Goal: Task Accomplishment & Management: Manage account settings

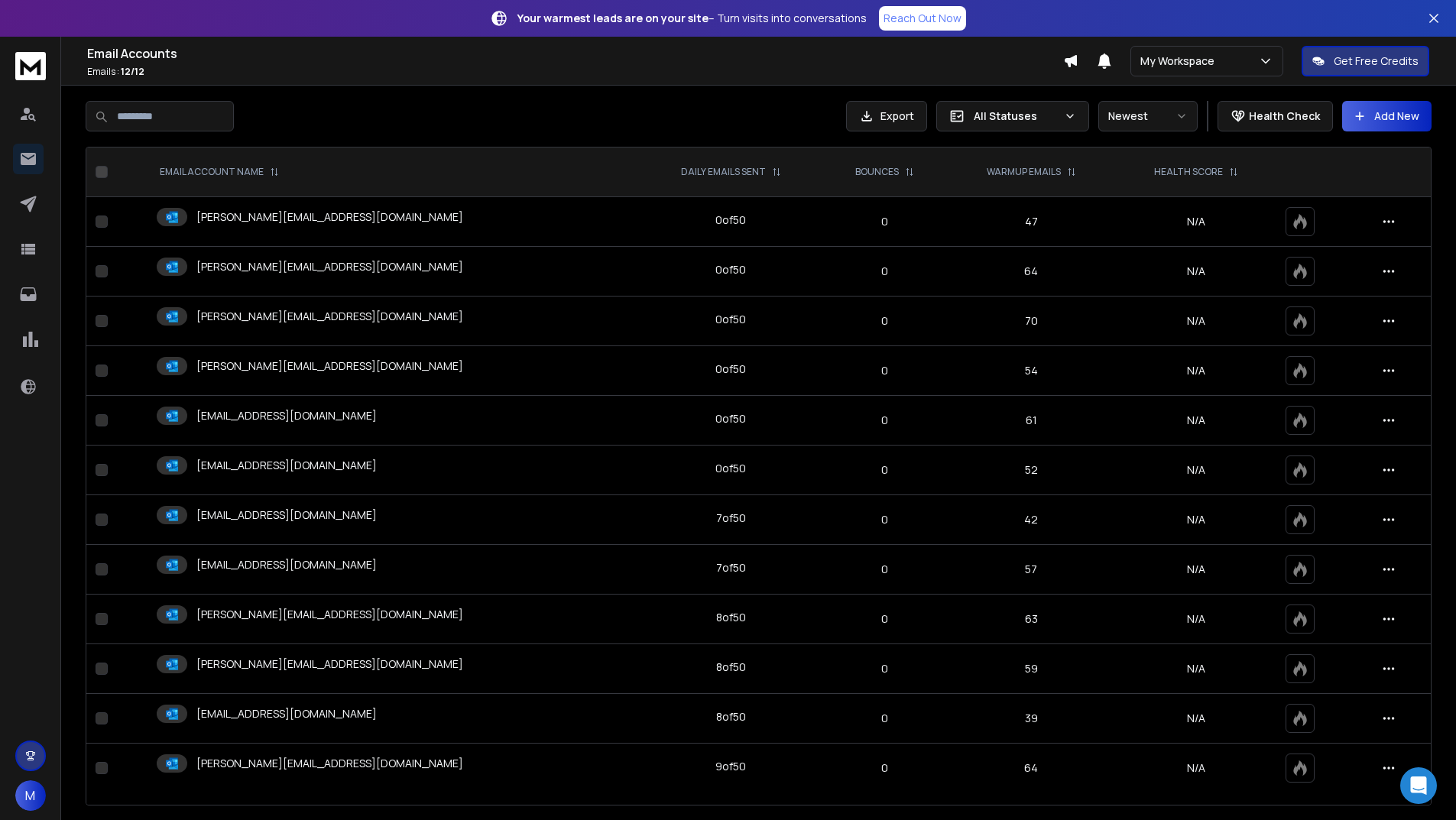
scroll to position [1, 0]
click at [24, 201] on icon at bounding box center [27, 203] width 16 height 16
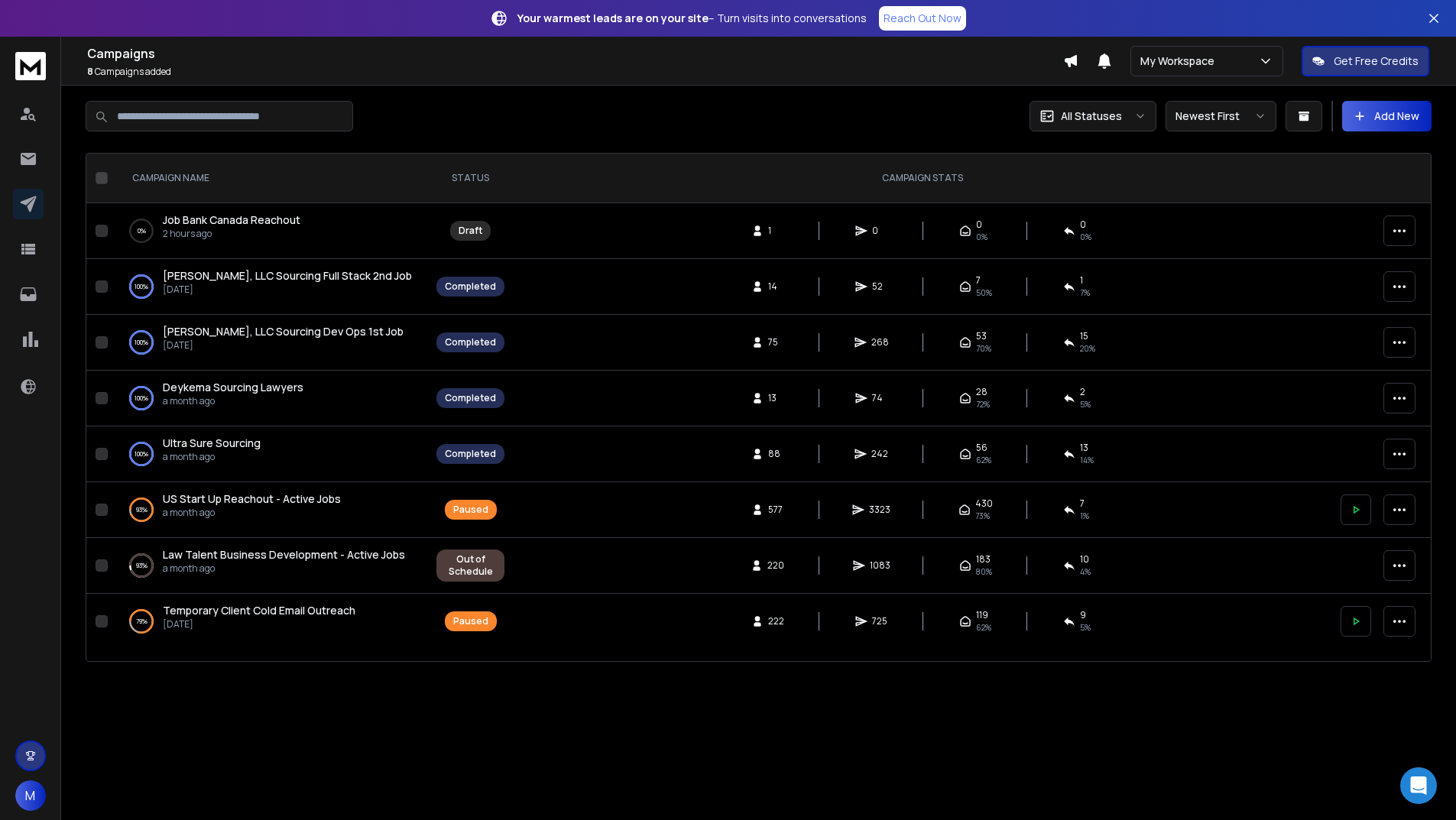
click at [621, 224] on div "1 0 0 0% 0 0%" at bounding box center [922, 231] width 800 height 24
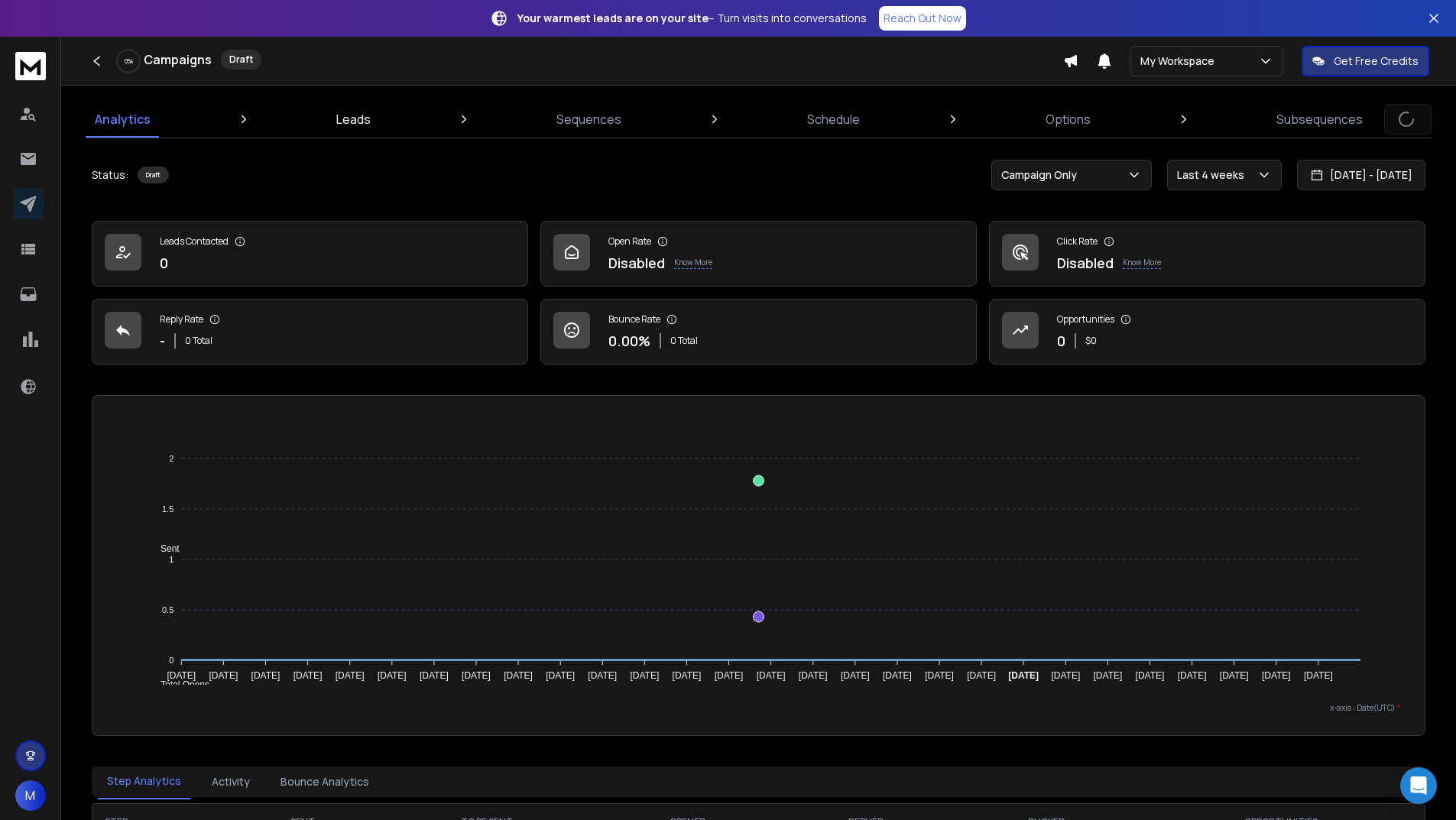
click at [354, 128] on p "Leads" at bounding box center [353, 120] width 34 height 19
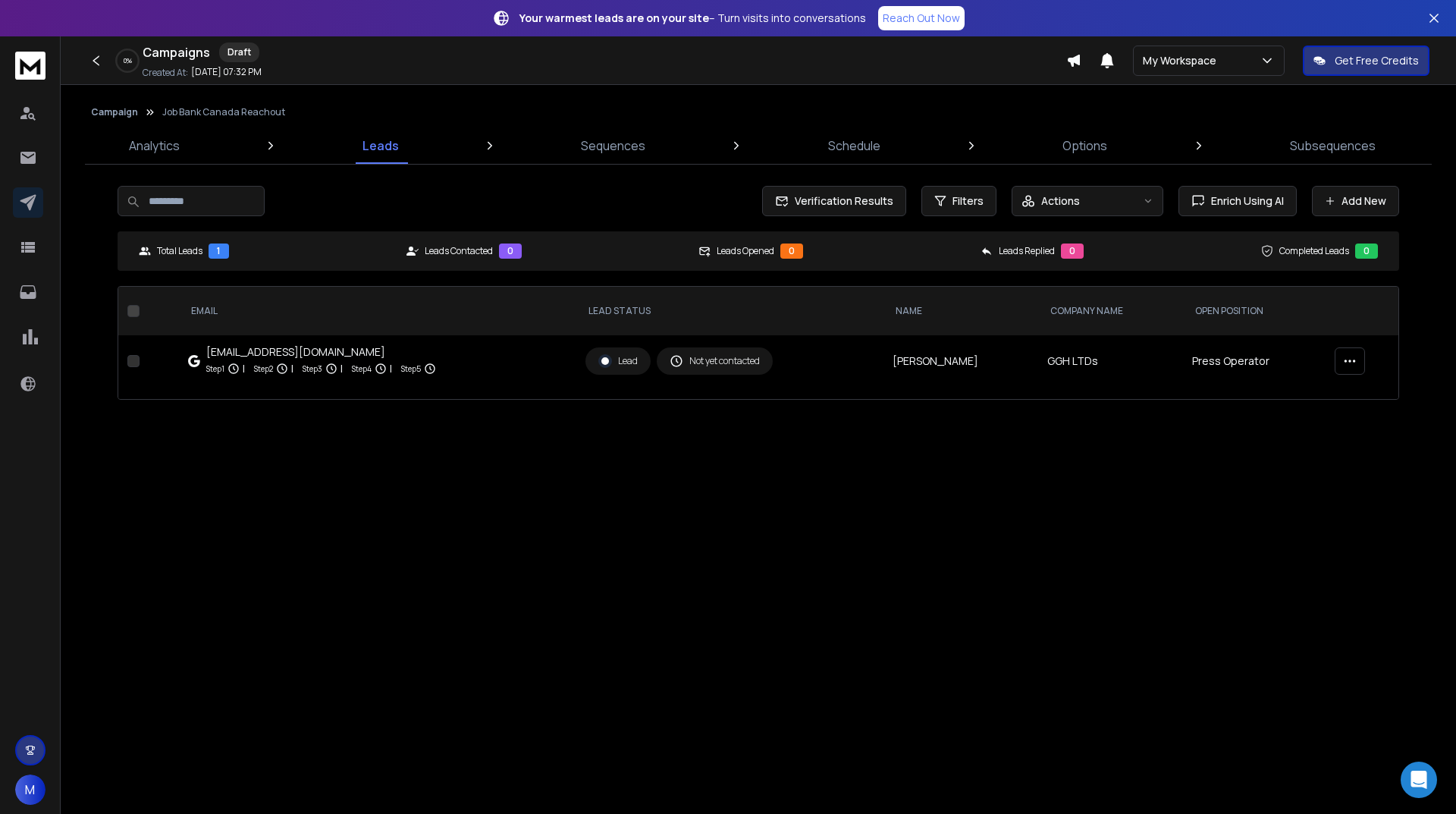
click at [1335, 362] on button "button" at bounding box center [1349, 361] width 30 height 28
click at [1306, 401] on p "Delete Lead" at bounding box center [1324, 393] width 63 height 15
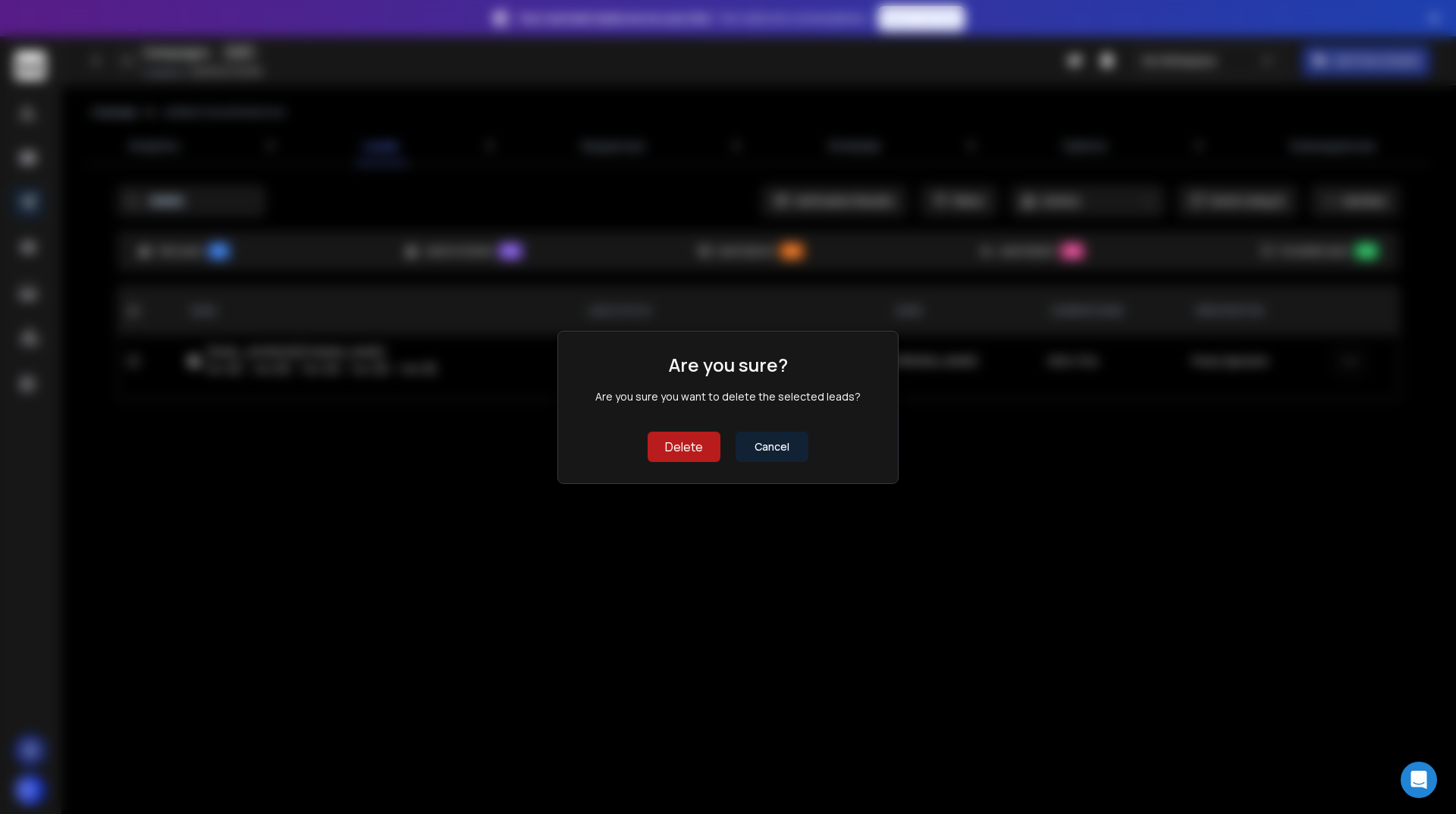
click at [673, 438] on button "Delete" at bounding box center [683, 447] width 73 height 30
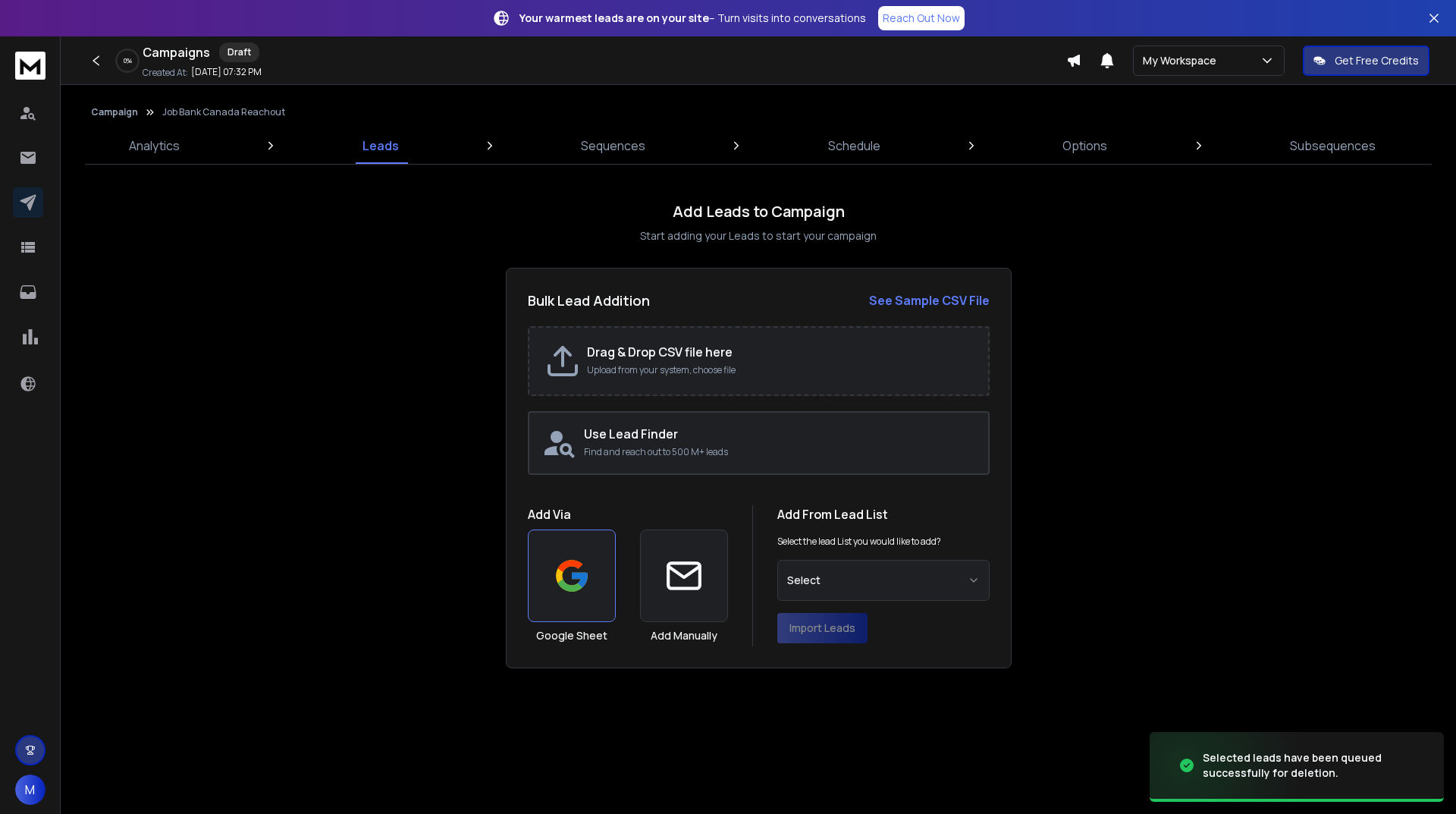
click at [595, 591] on div at bounding box center [572, 576] width 88 height 92
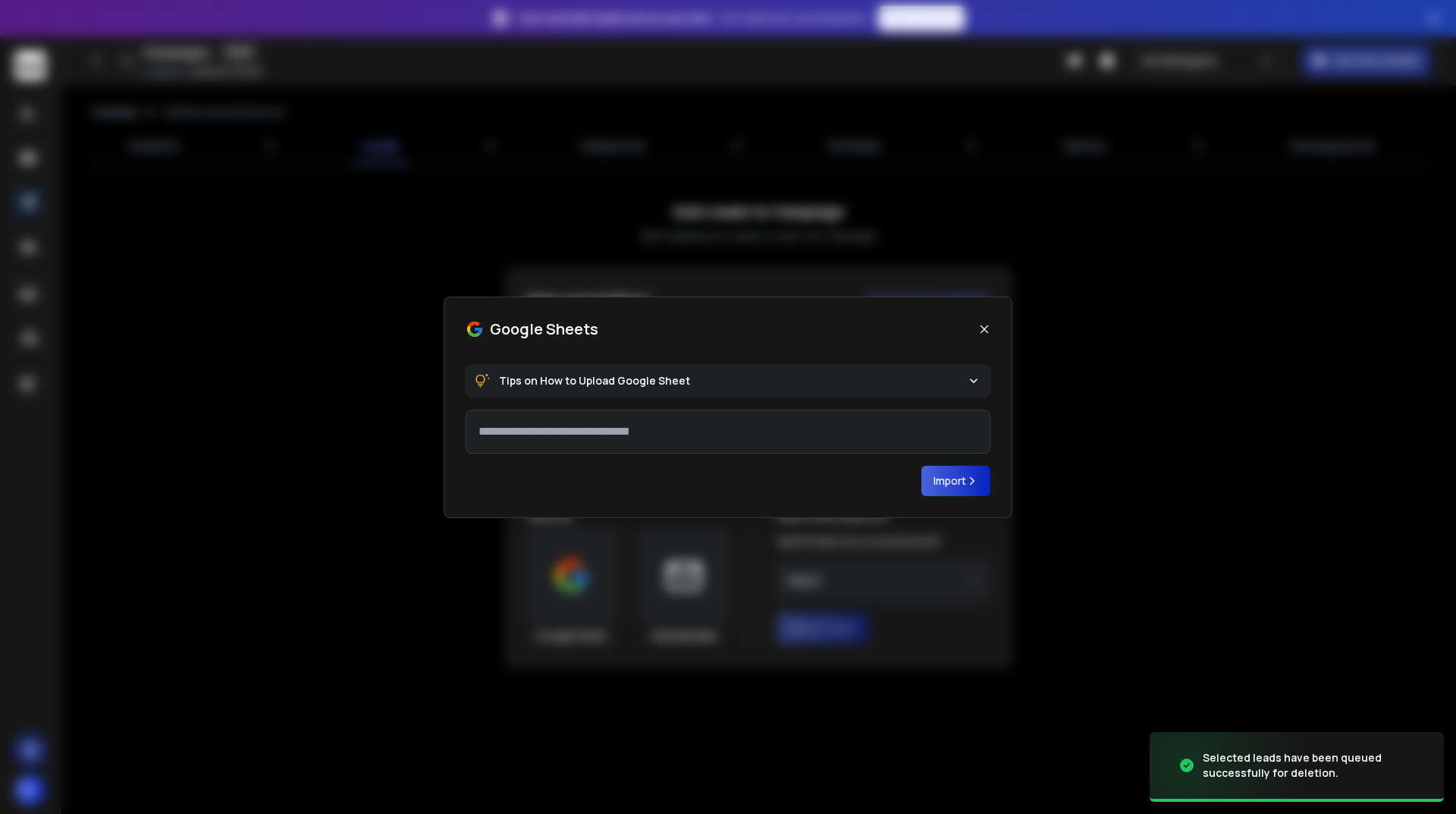
click at [574, 445] on input at bounding box center [728, 432] width 525 height 44
paste input "**********"
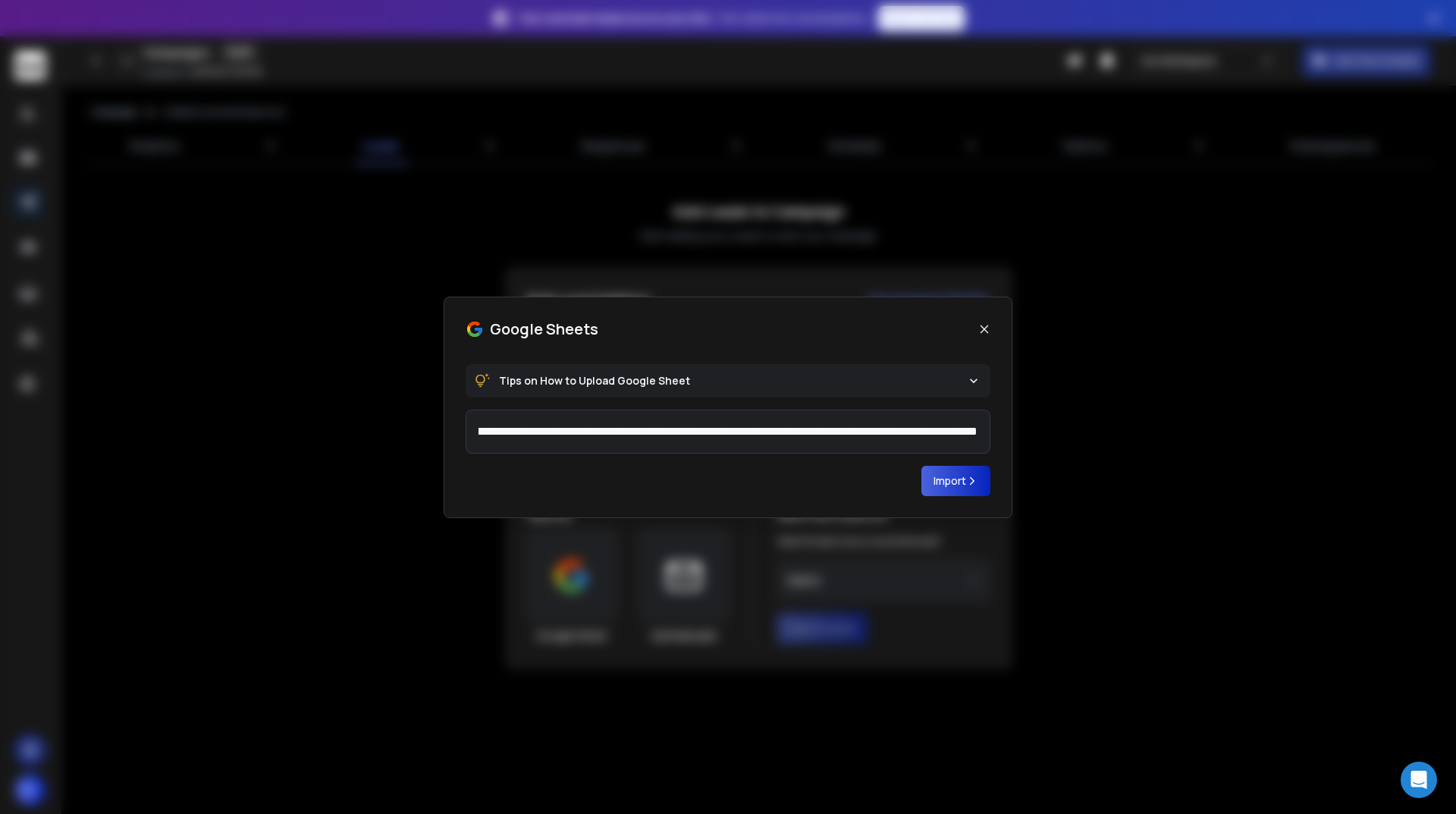
type input "**********"
click at [974, 468] on button "Import" at bounding box center [955, 481] width 69 height 30
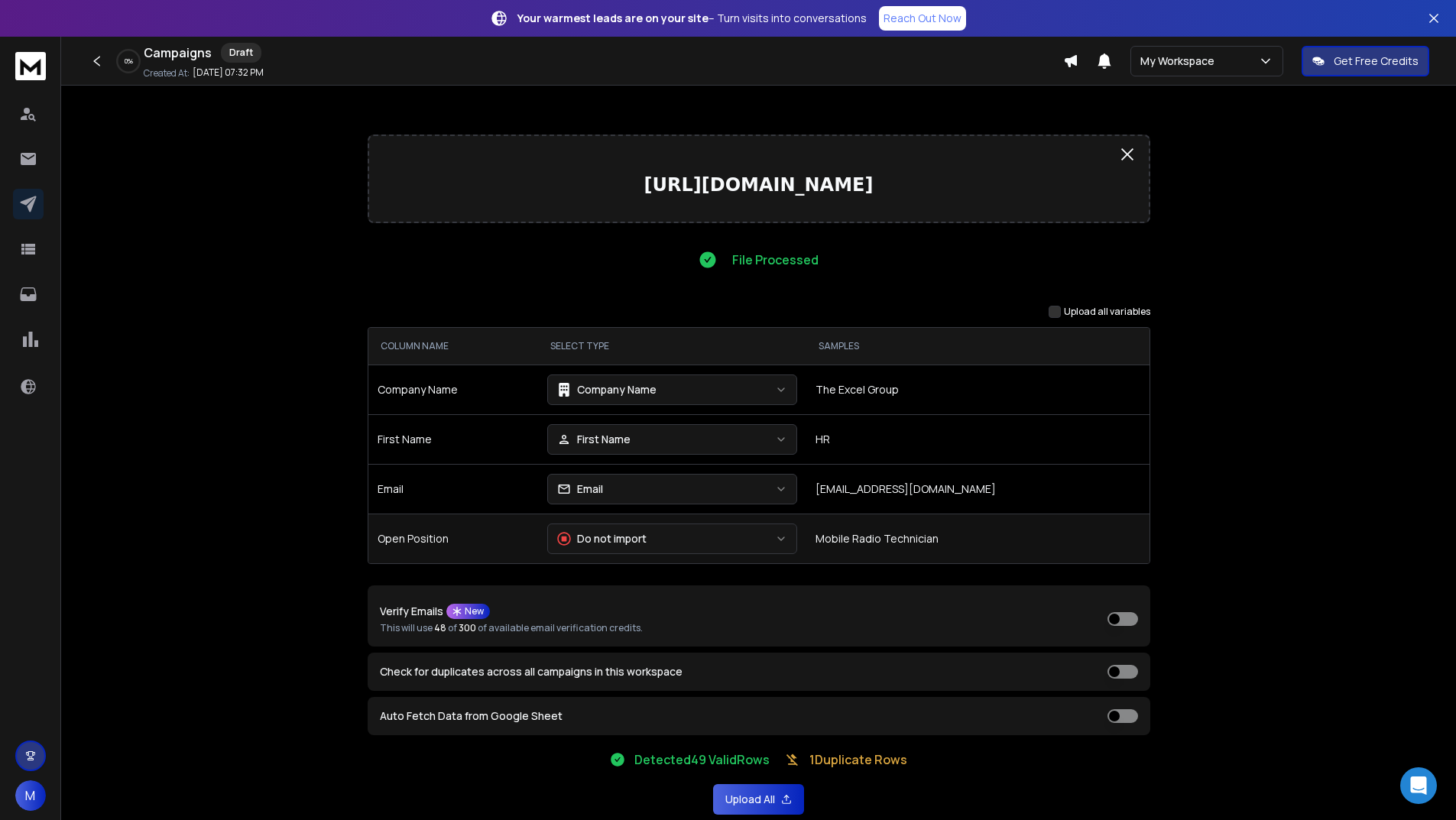
click at [673, 553] on button "Do not import" at bounding box center [673, 538] width 251 height 31
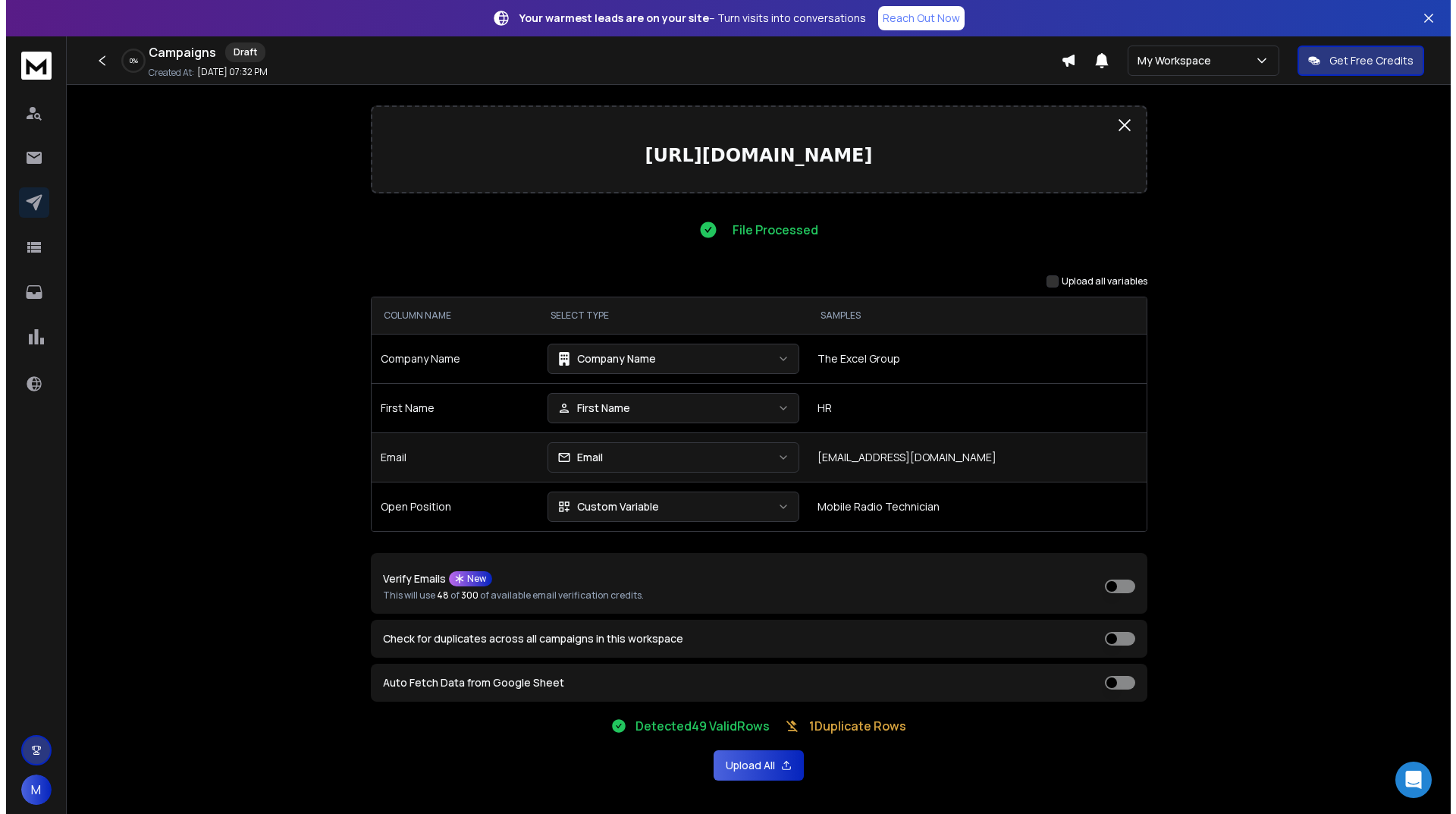
scroll to position [43, 0]
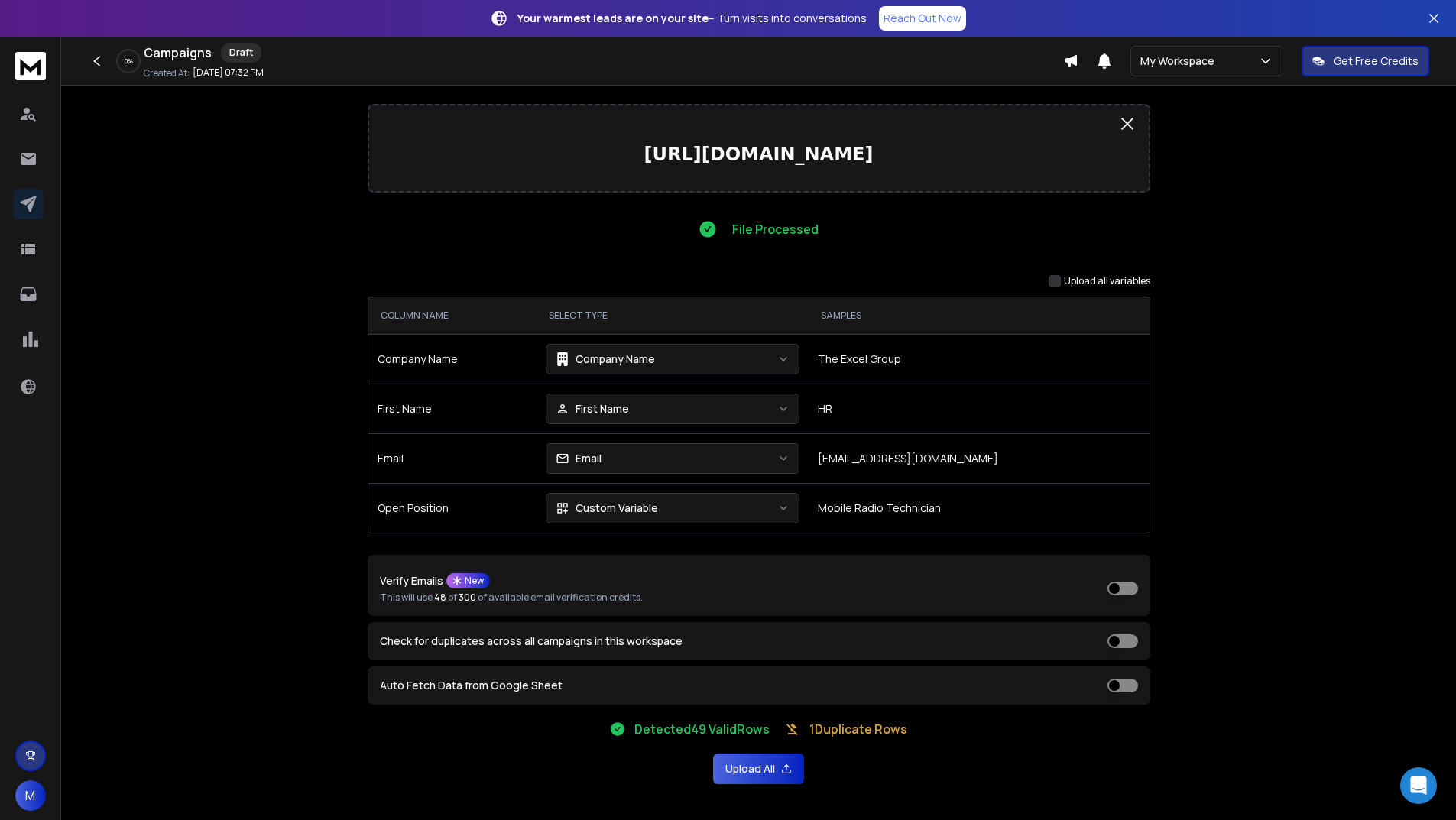
click at [1124, 647] on button "Check for duplicates across all campaigns in this workspace" at bounding box center [1123, 641] width 31 height 14
click at [772, 779] on button "Upload All" at bounding box center [759, 768] width 91 height 31
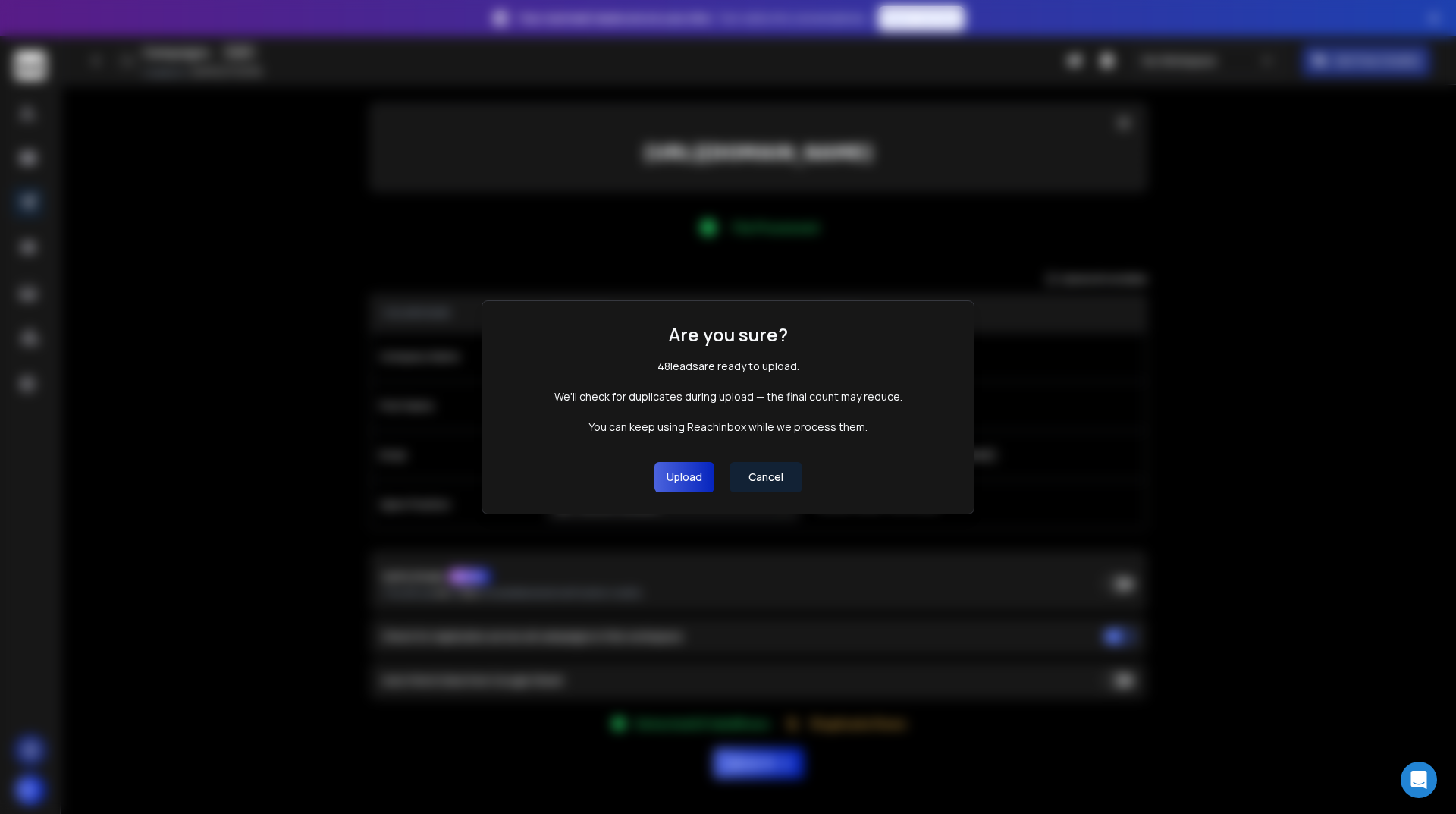
click at [691, 477] on button "Upload" at bounding box center [684, 477] width 60 height 30
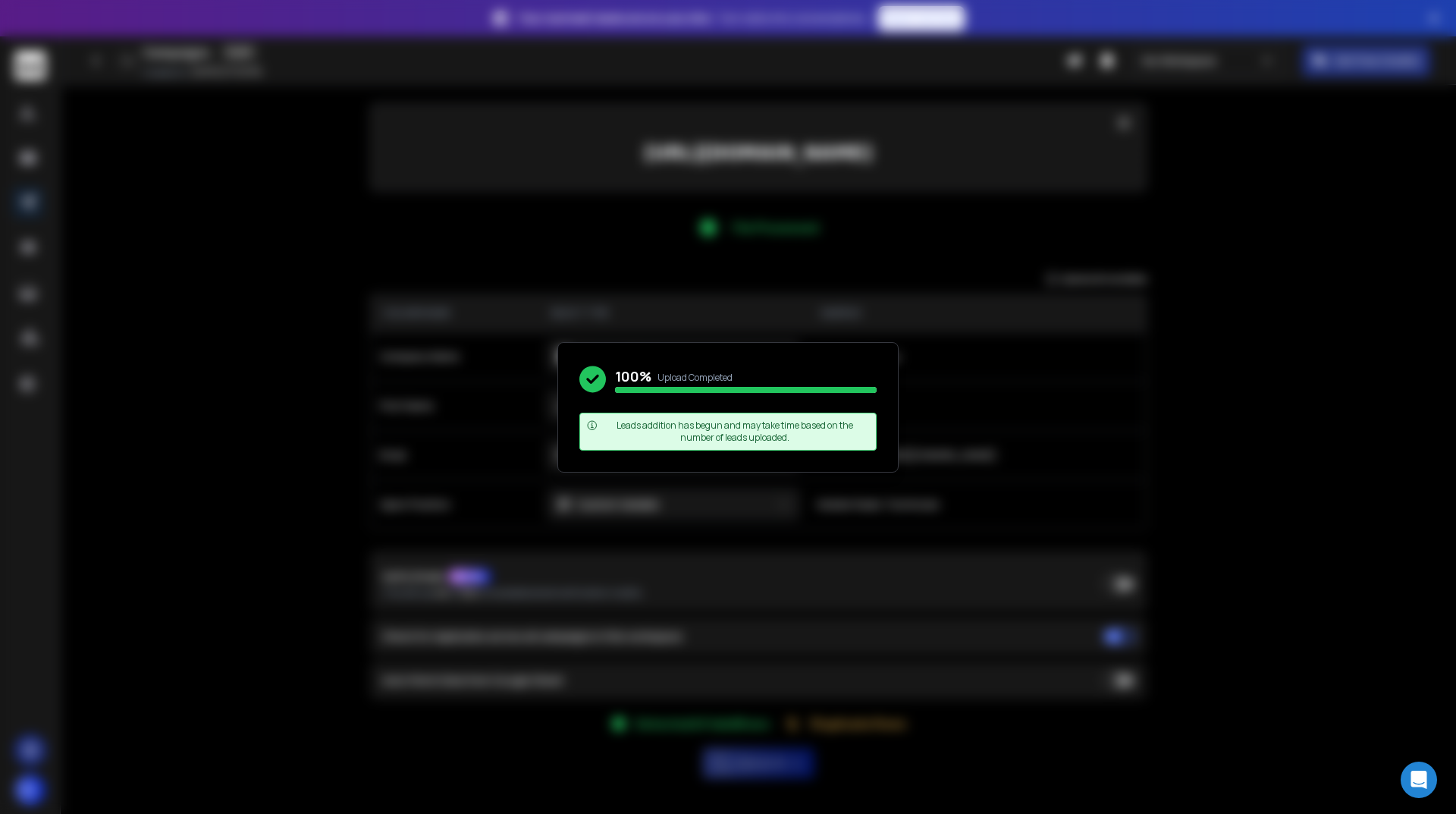
scroll to position [0, 0]
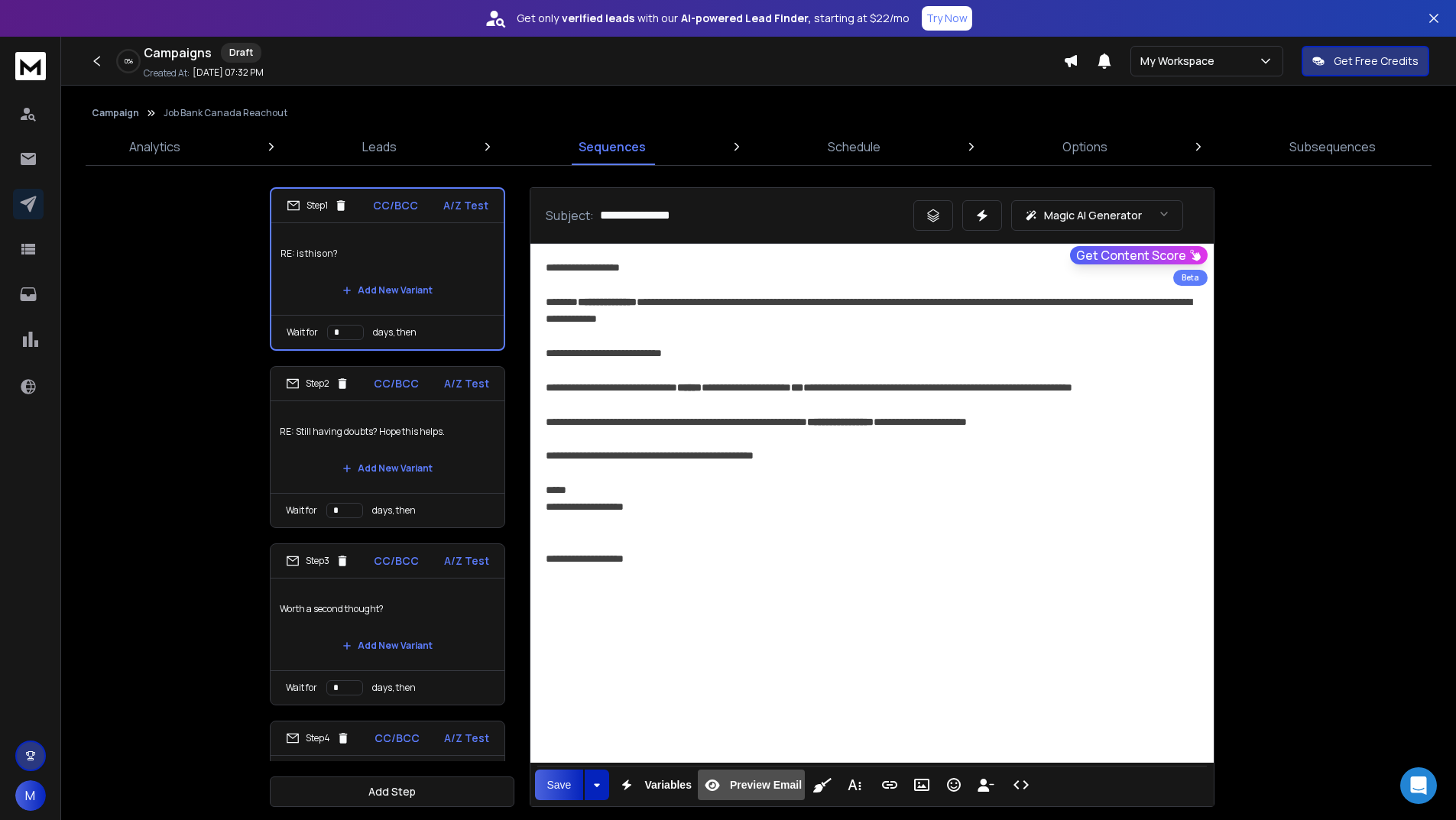
click at [769, 786] on span "Preview Email" at bounding box center [766, 785] width 78 height 13
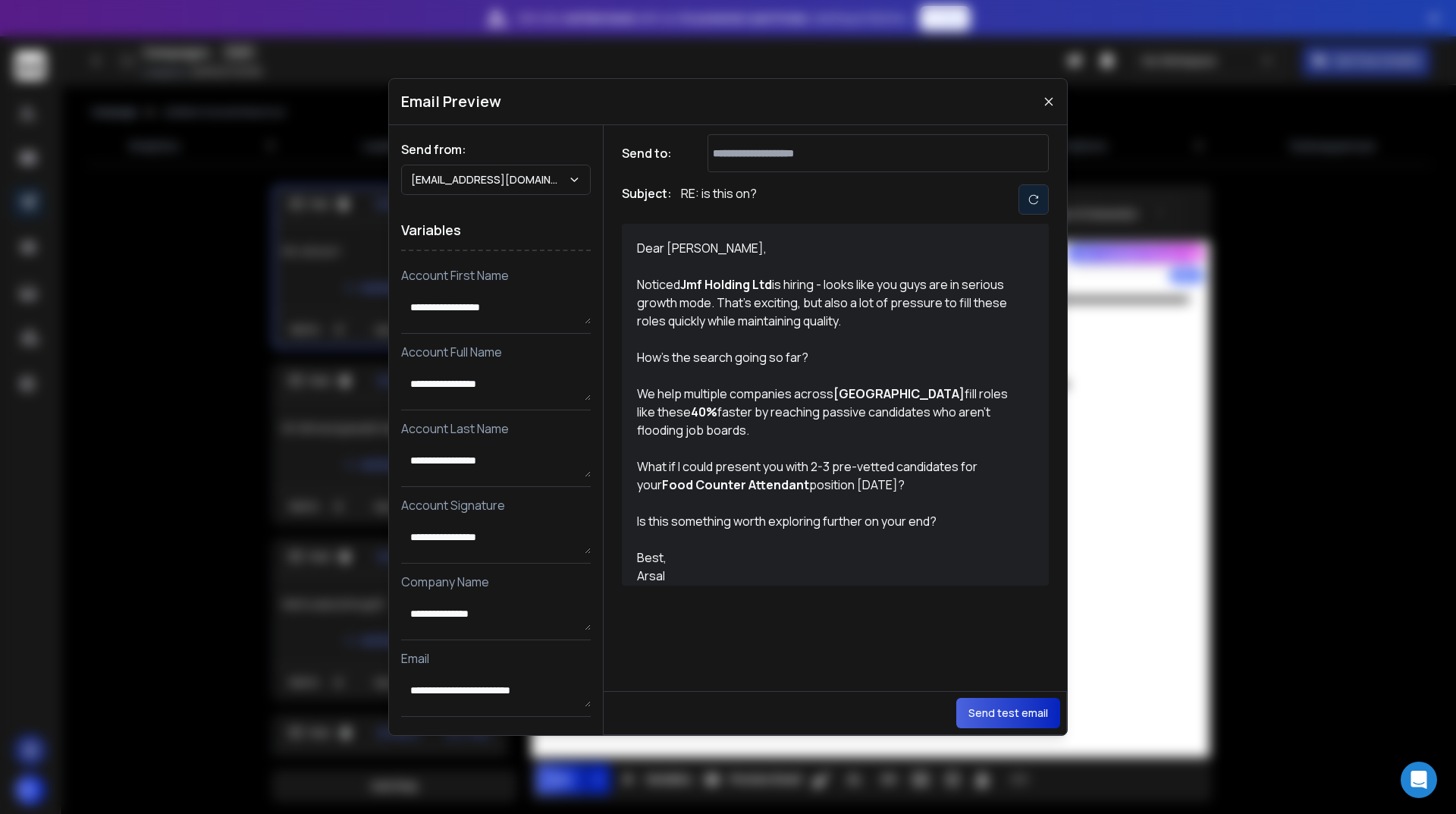
click at [1038, 199] on icon at bounding box center [1034, 200] width 11 height 11
click at [1027, 203] on button at bounding box center [1033, 199] width 30 height 30
click at [1052, 103] on icon at bounding box center [1048, 101] width 12 height 12
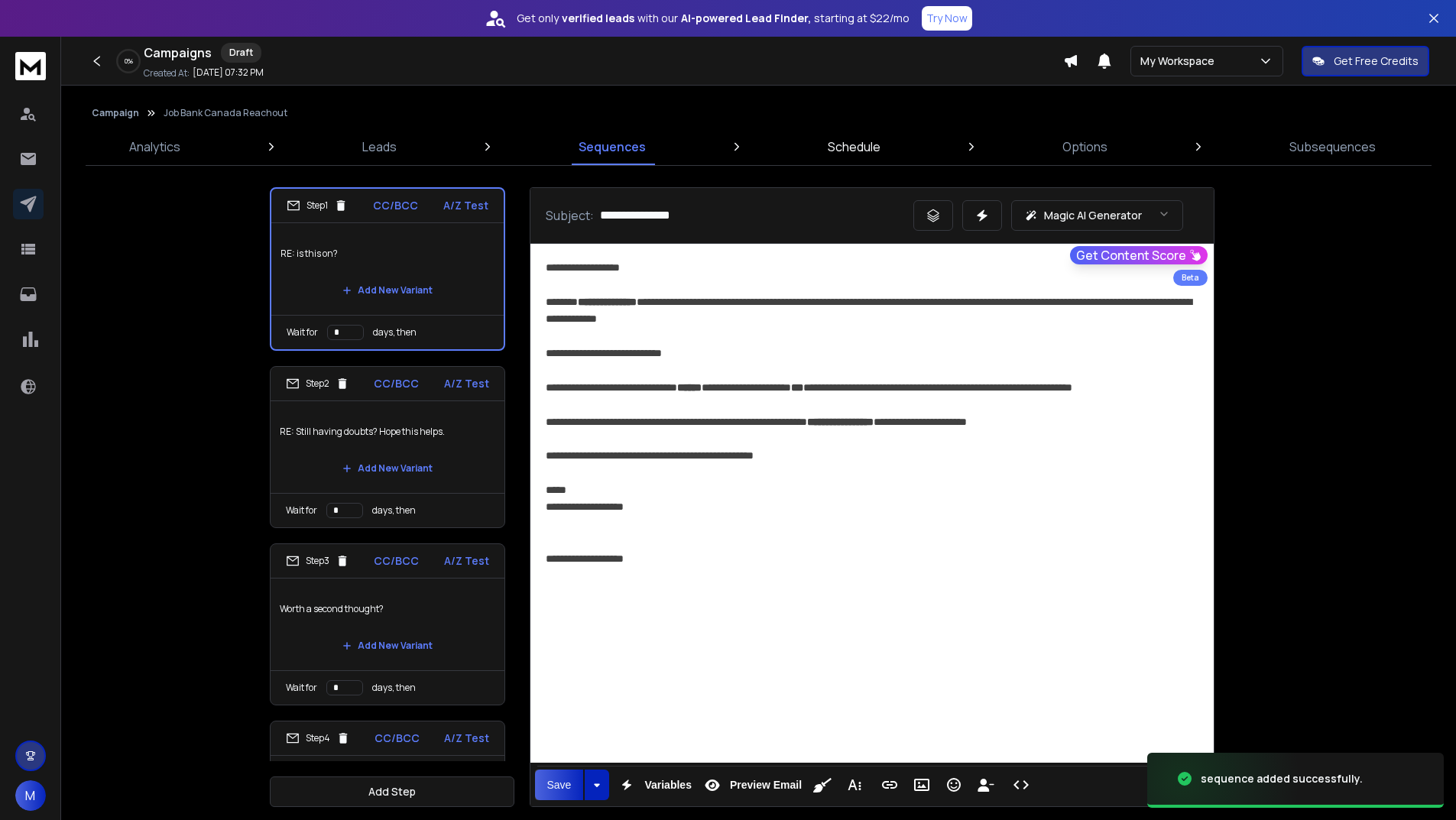
click at [832, 145] on p "Schedule" at bounding box center [854, 147] width 53 height 19
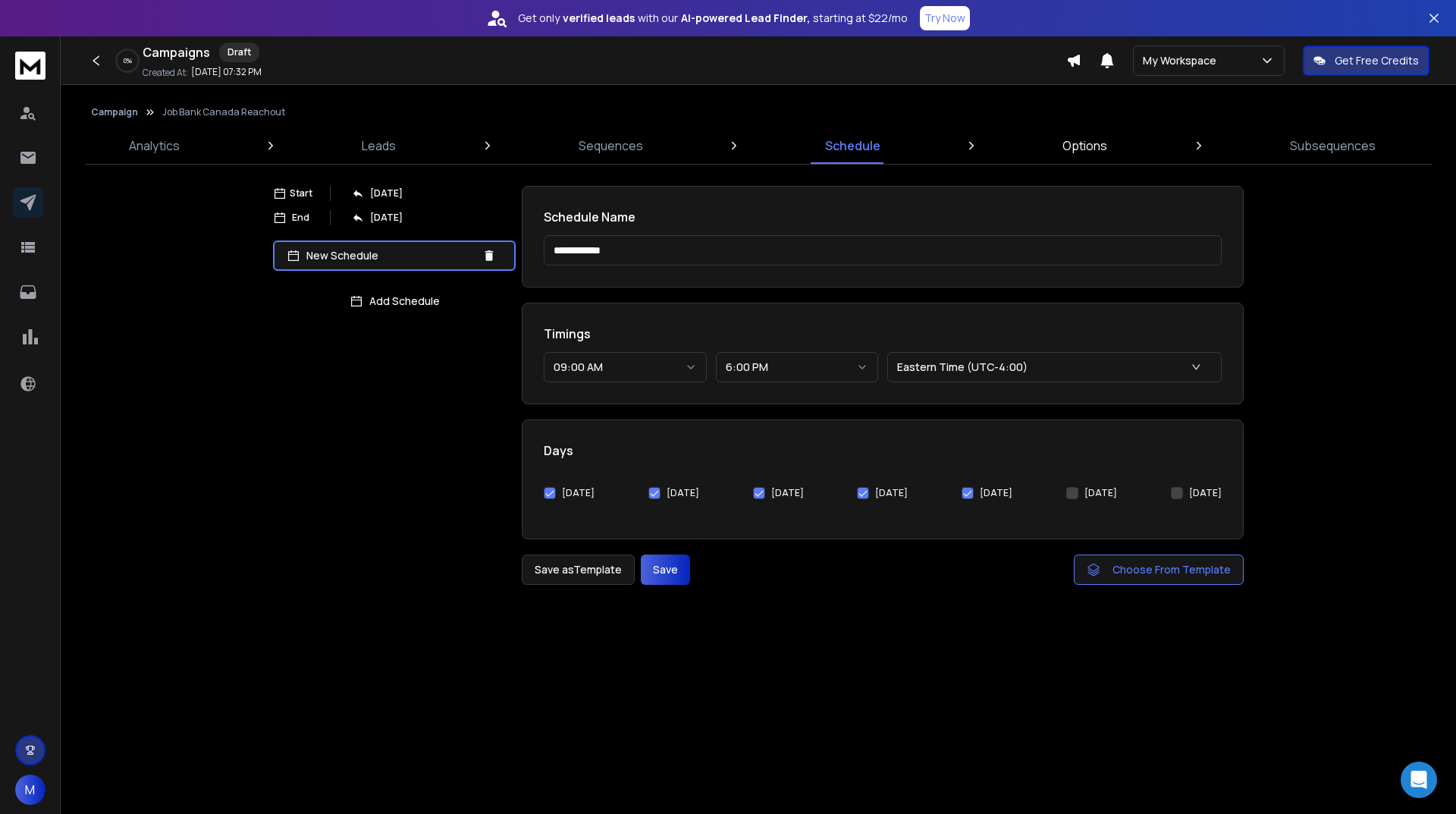
click at [1099, 145] on p "Options" at bounding box center [1084, 145] width 45 height 18
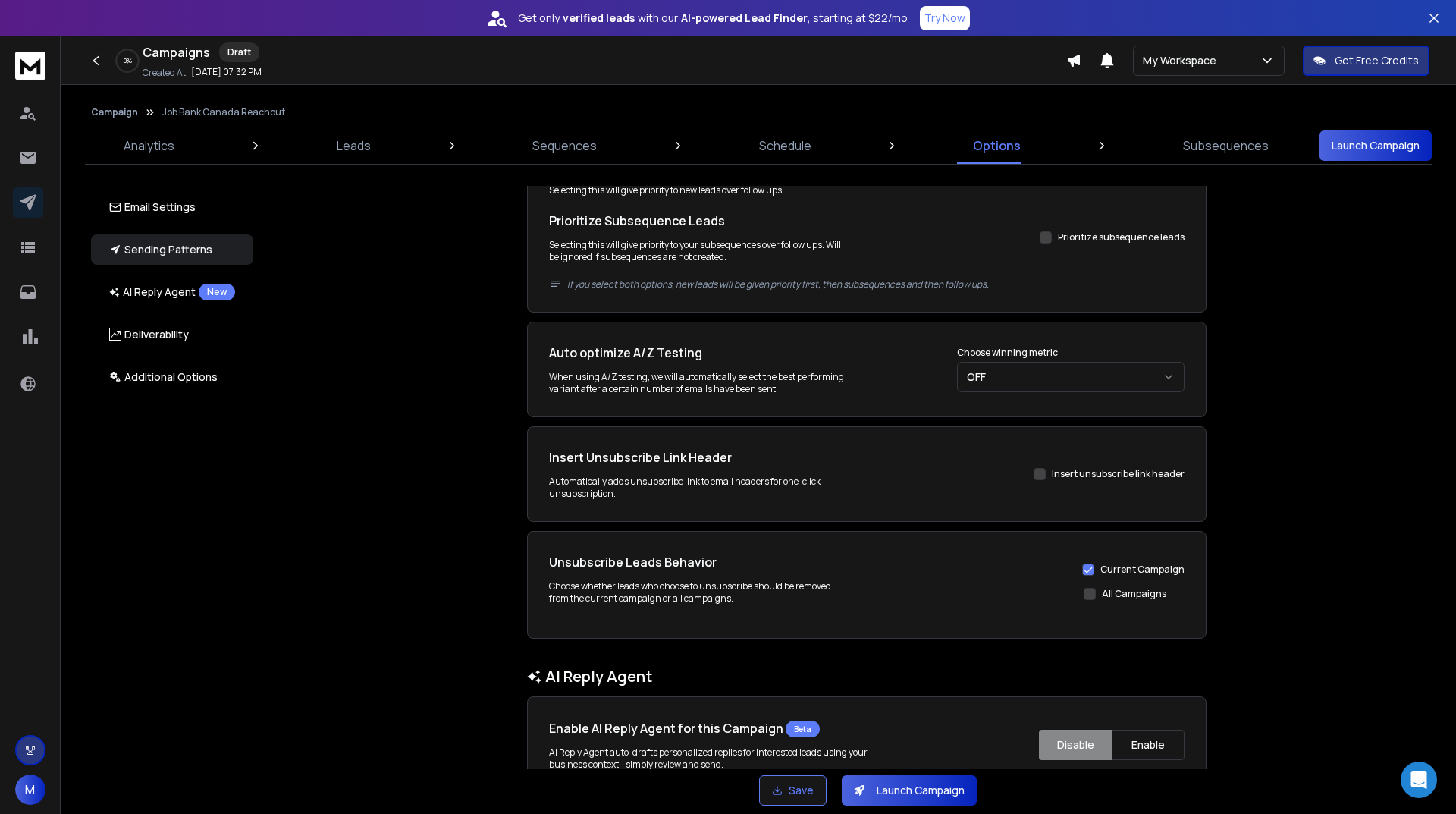
scroll to position [1138, 0]
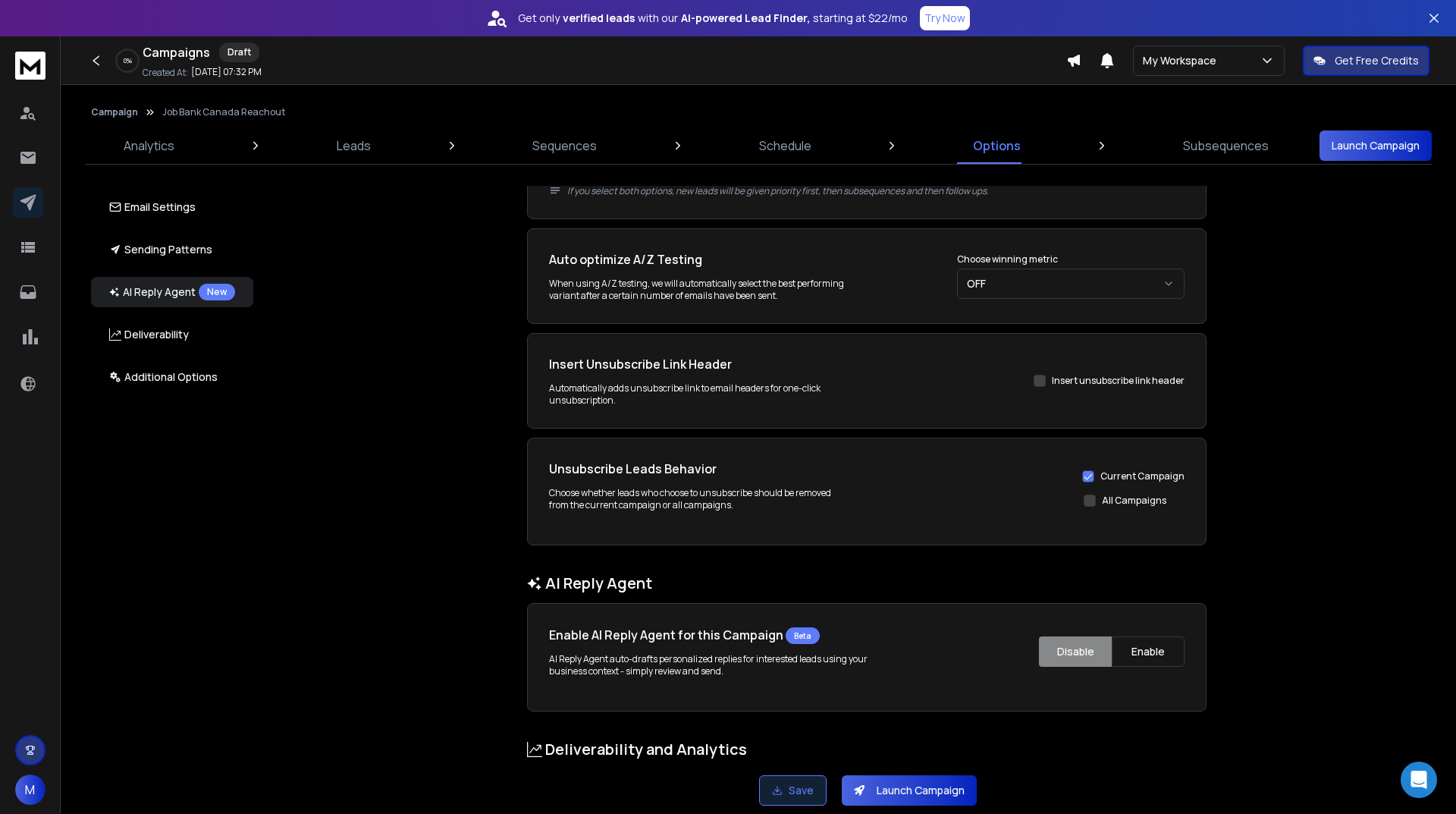
click at [772, 787] on icon "submit" at bounding box center [778, 791] width 11 height 11
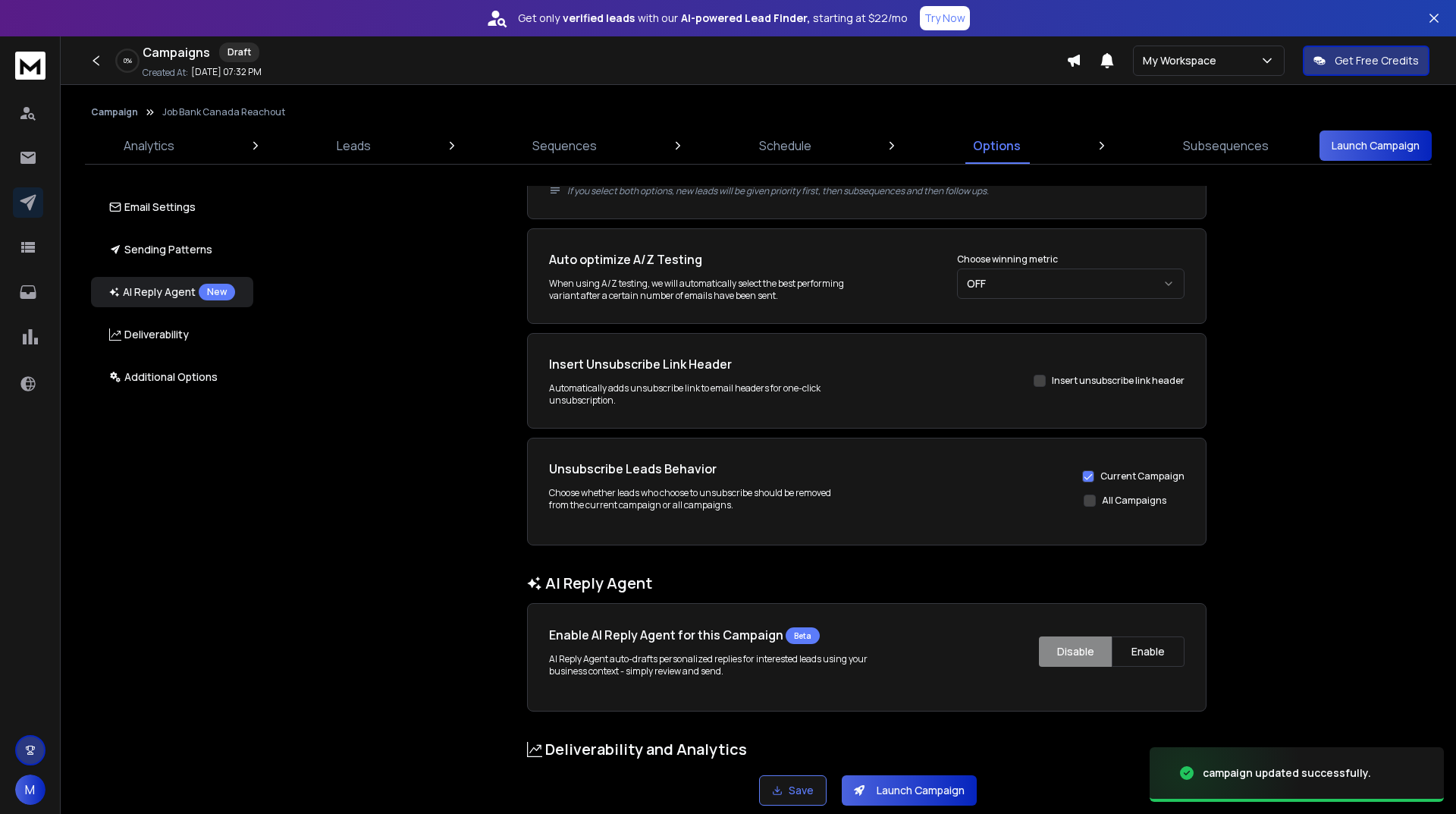
click at [891, 785] on button "Launch Campaign" at bounding box center [908, 790] width 135 height 30
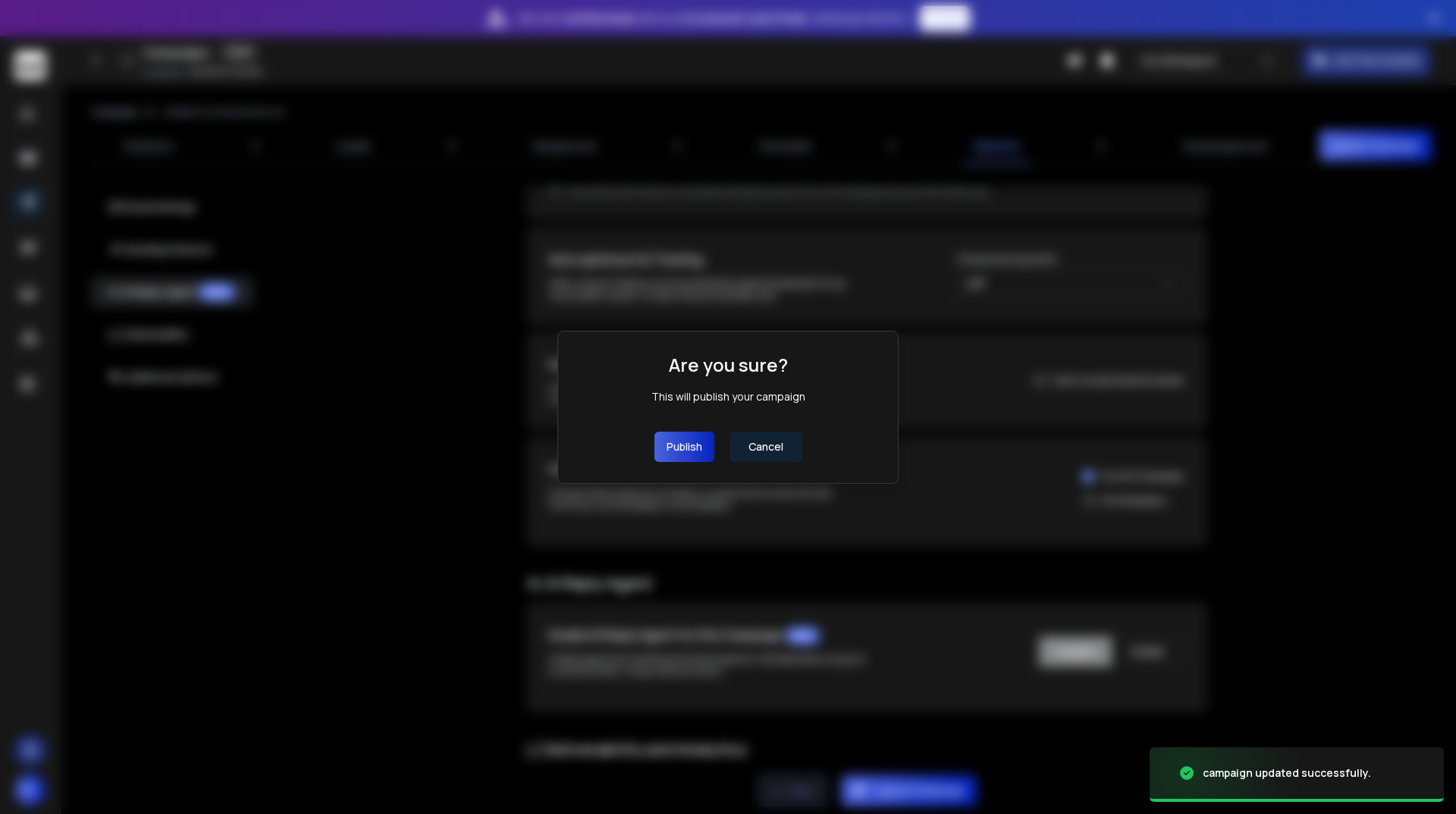
click at [698, 443] on button "Publish" at bounding box center [684, 447] width 60 height 30
